Goal: Task Accomplishment & Management: Use online tool/utility

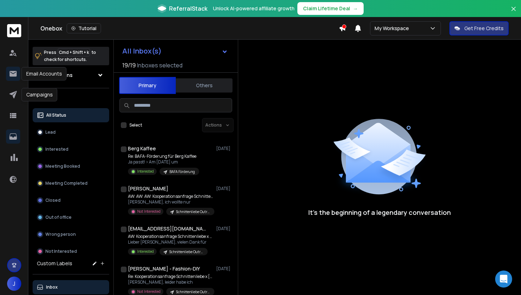
click at [9, 72] on icon at bounding box center [13, 73] width 8 height 8
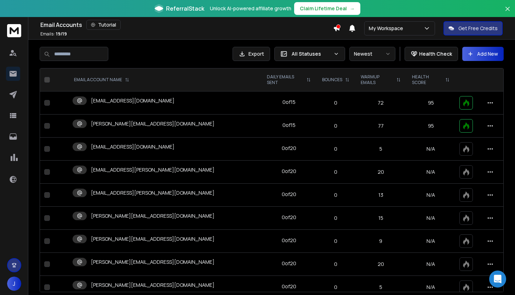
click at [460, 106] on div at bounding box center [466, 102] width 13 height 13
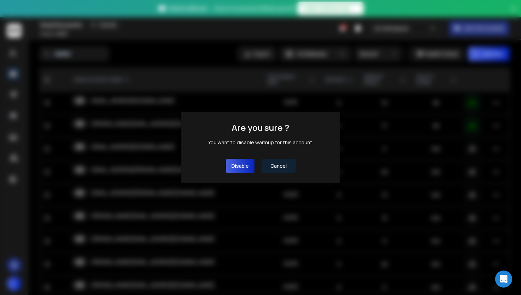
click at [283, 167] on button "Cancel" at bounding box center [278, 166] width 34 height 14
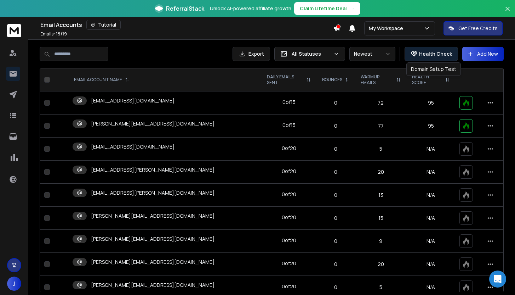
click at [448, 58] on button "Health Check" at bounding box center [431, 54] width 53 height 14
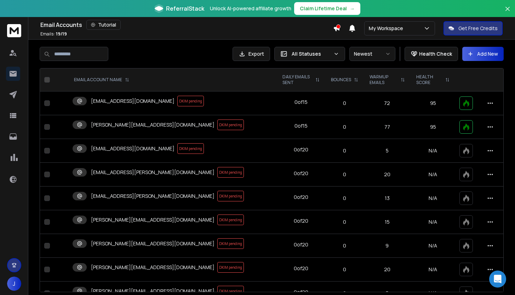
click at [217, 125] on span "DKIM pending" at bounding box center [230, 124] width 27 height 11
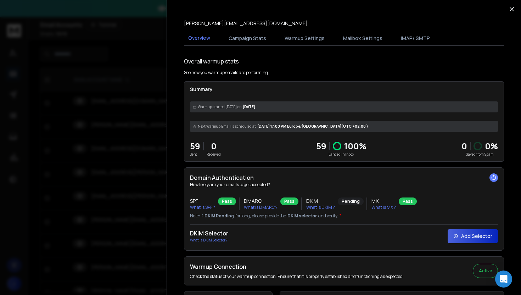
click at [510, 10] on icon "button" at bounding box center [512, 9] width 4 height 4
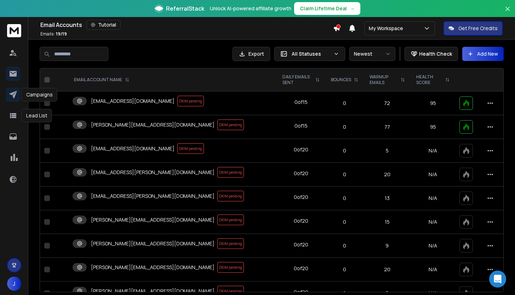
click at [14, 93] on icon at bounding box center [12, 94] width 7 height 7
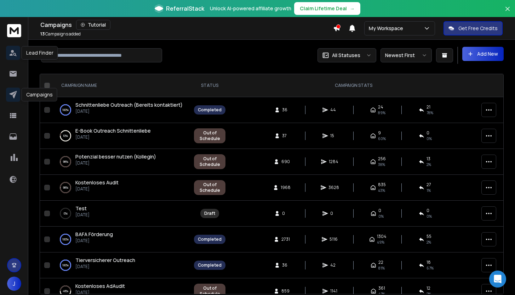
click at [14, 52] on icon at bounding box center [13, 53] width 8 height 8
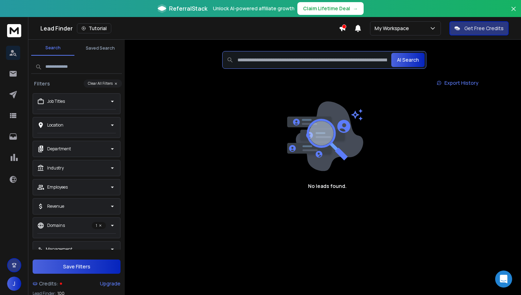
click at [64, 98] on div "Job Titles" at bounding box center [51, 101] width 28 height 7
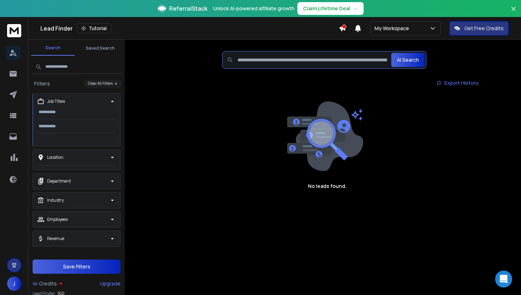
click at [64, 98] on div "Job Titles" at bounding box center [51, 101] width 28 height 7
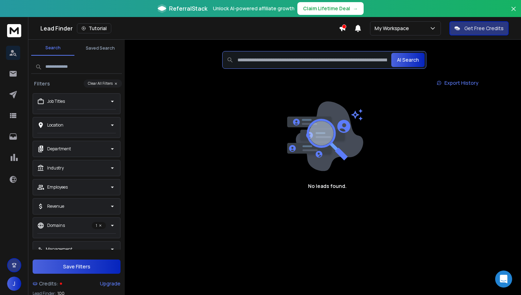
click at [67, 127] on div "Location" at bounding box center [76, 124] width 79 height 7
click at [39, 160] on button "Country" at bounding box center [40, 161] width 6 height 6
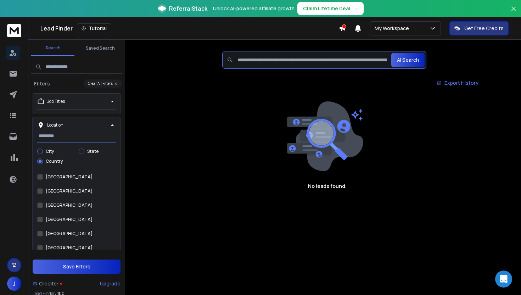
click at [53, 136] on input at bounding box center [76, 136] width 79 height 14
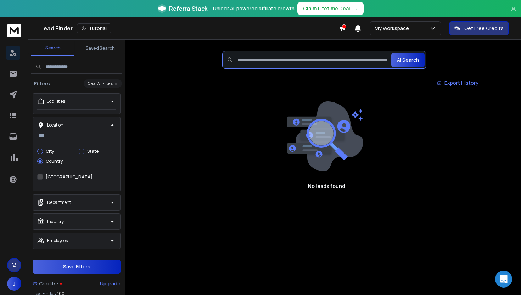
type input "***"
click at [40, 177] on button "Germany" at bounding box center [40, 177] width 6 height 6
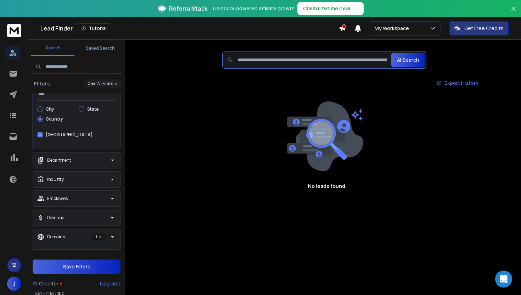
scroll to position [63, 0]
click at [69, 179] on div "Industry" at bounding box center [76, 177] width 79 height 7
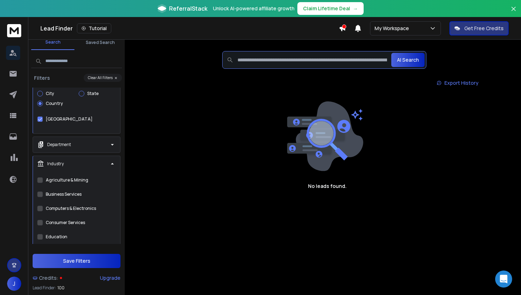
scroll to position [70, 0]
click at [67, 161] on div "Industry" at bounding box center [76, 164] width 79 height 7
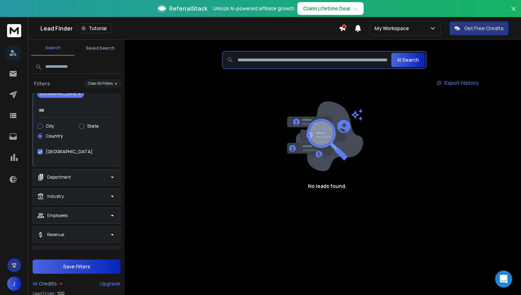
scroll to position [45, 0]
click at [65, 192] on div "Industry" at bounding box center [76, 195] width 79 height 7
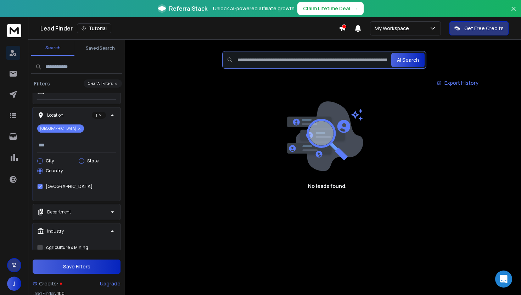
scroll to position [0, 0]
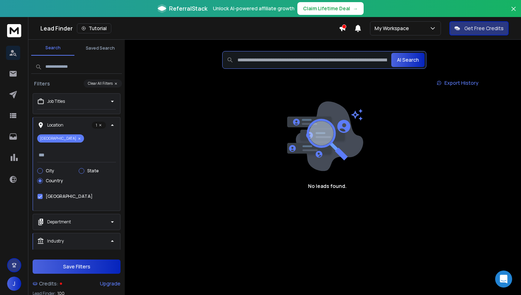
click at [67, 125] on div "Location 1" at bounding box center [76, 124] width 79 height 7
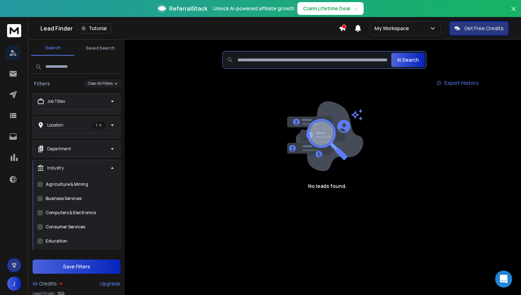
click at [56, 167] on p "Industry" at bounding box center [55, 168] width 17 height 6
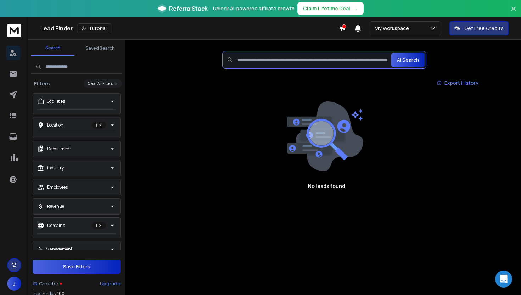
click at [60, 152] on div "Department" at bounding box center [77, 149] width 88 height 16
click at [67, 148] on p "Department" at bounding box center [59, 149] width 24 height 6
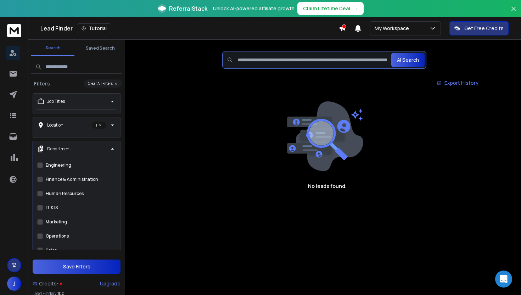
click at [63, 147] on p "Department" at bounding box center [59, 149] width 24 height 6
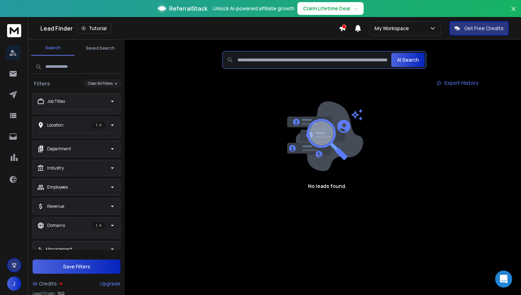
click at [63, 96] on div "Job Titles" at bounding box center [77, 103] width 88 height 21
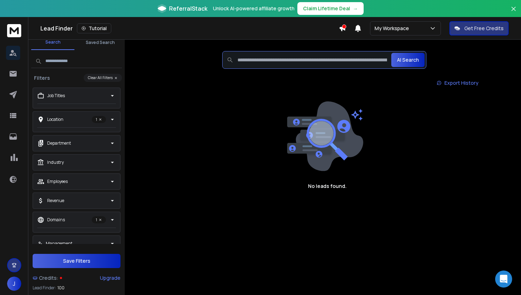
click at [410, 58] on button "AI Search" at bounding box center [407, 60] width 33 height 14
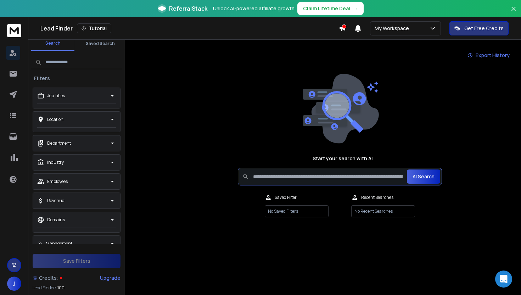
click at [315, 179] on textarea at bounding box center [327, 176] width 149 height 14
type textarea "**********"
click at [433, 180] on button "AI Search" at bounding box center [423, 176] width 33 height 14
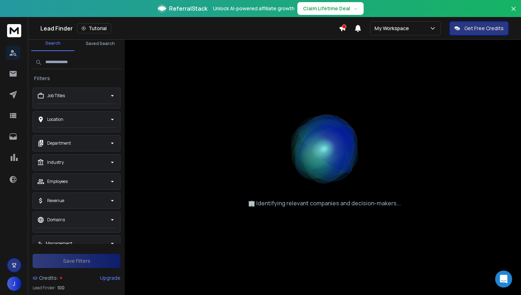
scroll to position [6, 0]
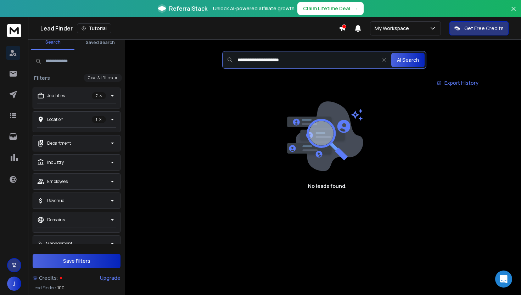
click at [382, 63] on div "**********" at bounding box center [324, 60] width 204 height 18
click at [384, 62] on icon at bounding box center [384, 60] width 6 height 6
